Goal: Navigation & Orientation: Find specific page/section

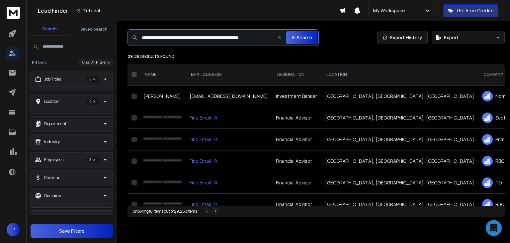
click at [233, 52] on div "**********" at bounding box center [316, 136] width 377 height 215
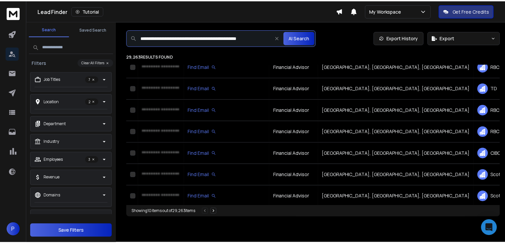
scroll to position [99, 0]
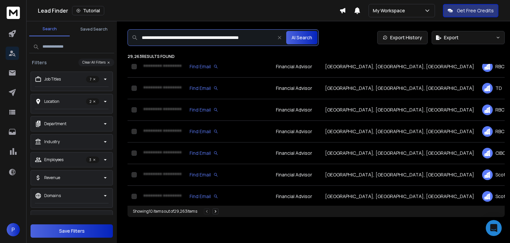
click at [198, 220] on div "NAME EMAIL ADDRESS DESIGNATION LOCATION COMPANY EMPLOYEES COMPANY LOCATION INDU…" at bounding box center [316, 149] width 377 height 170
click at [9, 15] on icon at bounding box center [13, 13] width 13 height 12
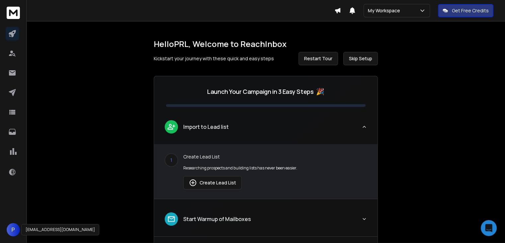
click at [15, 228] on span "P" at bounding box center [13, 229] width 13 height 13
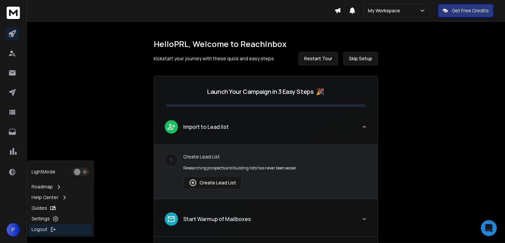
type button "on"
click at [92, 149] on div "Hello PRL , Welcome to ReachInbox Kickstart your journey with these quick and e…" at bounding box center [265, 156] width 457 height 256
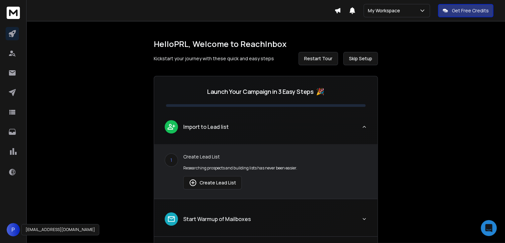
click at [13, 230] on span "P" at bounding box center [13, 229] width 13 height 13
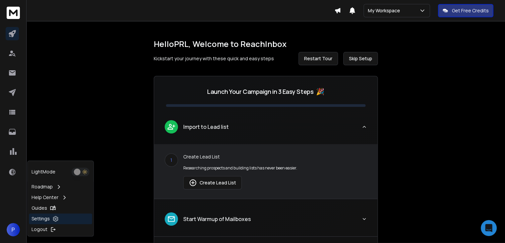
click at [39, 219] on p "Settings" at bounding box center [41, 218] width 18 height 7
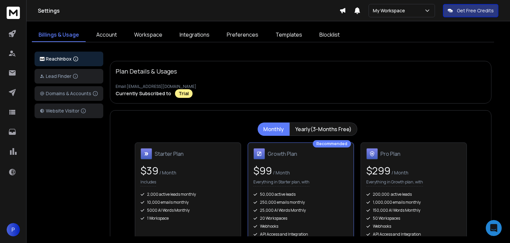
click at [68, 187] on div "ReachInbox Lead Finder Domains & Accounts Website Visitor Plan Details & Usages…" at bounding box center [263, 140] width 457 height 179
click at [9, 18] on icon at bounding box center [13, 13] width 13 height 12
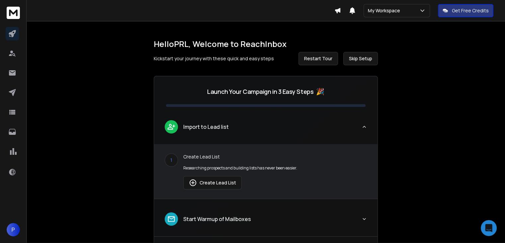
click at [11, 10] on icon at bounding box center [13, 13] width 13 height 12
click at [132, 48] on div "Hello PRL , Welcome to ReachInbox Kickstart your journey with these quick and e…" at bounding box center [265, 156] width 457 height 256
click at [117, 86] on div "Hello PRL , Welcome to ReachInbox Kickstart your journey with these quick and e…" at bounding box center [265, 156] width 457 height 256
drag, startPoint x: 156, startPoint y: 43, endPoint x: 226, endPoint y: 45, distance: 69.1
click at [205, 41] on h1 "Hello PRL , Welcome to ReachInbox" at bounding box center [266, 44] width 224 height 11
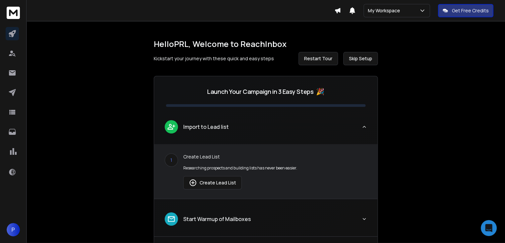
click at [226, 45] on h1 "Hello PRL , Welcome to ReachInbox" at bounding box center [266, 44] width 224 height 11
